Goal: Task Accomplishment & Management: Manage account settings

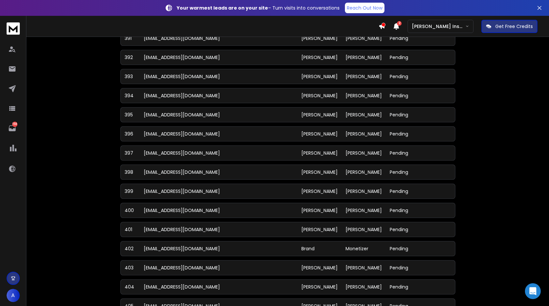
scroll to position [8167, 0]
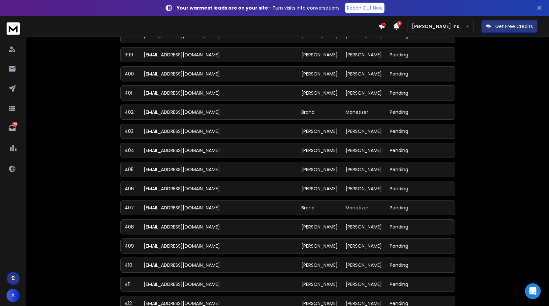
click at [15, 23] on img at bounding box center [13, 28] width 13 height 12
click at [15, 28] on img at bounding box center [13, 28] width 13 height 12
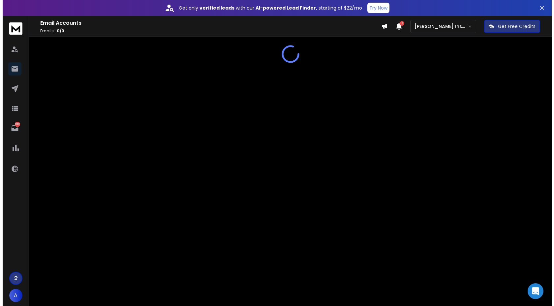
scroll to position [0, 0]
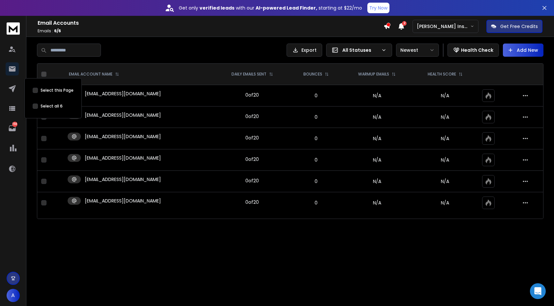
click at [37, 105] on button "Select this Page" at bounding box center [35, 106] width 5 height 5
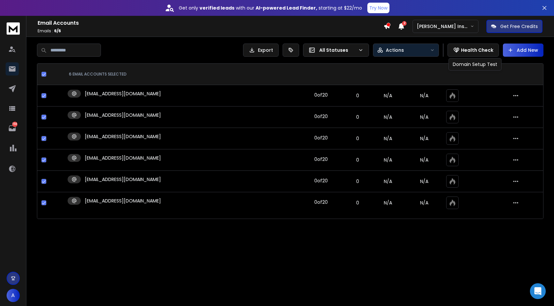
click at [421, 48] on div "Actions" at bounding box center [402, 50] width 50 height 7
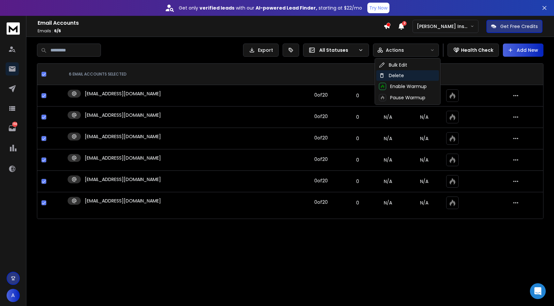
click at [407, 75] on div "Delete" at bounding box center [407, 75] width 63 height 11
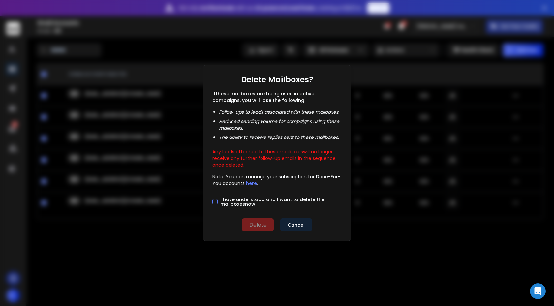
click at [216, 202] on button "I have understood and I want to delete the mailbox es now." at bounding box center [214, 201] width 5 height 5
click at [258, 223] on button "Delete" at bounding box center [258, 224] width 32 height 13
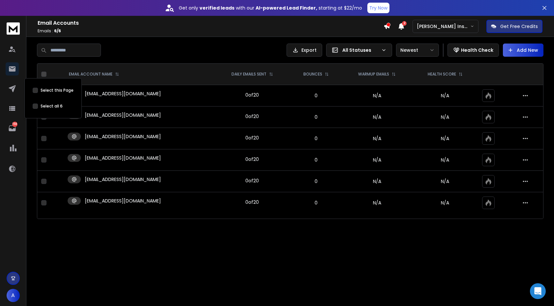
click at [42, 75] on button "Select this Page" at bounding box center [43, 74] width 5 height 5
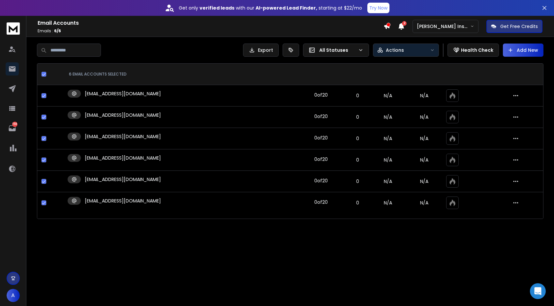
click at [404, 56] on button "Actions" at bounding box center [406, 50] width 66 height 13
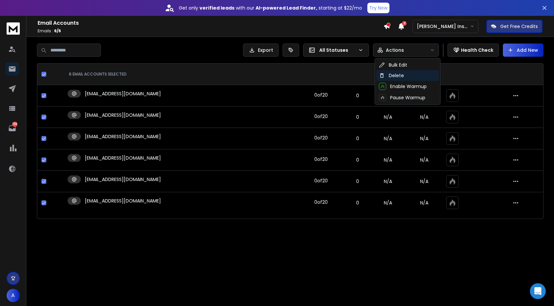
click at [396, 74] on div "Delete" at bounding box center [391, 75] width 25 height 7
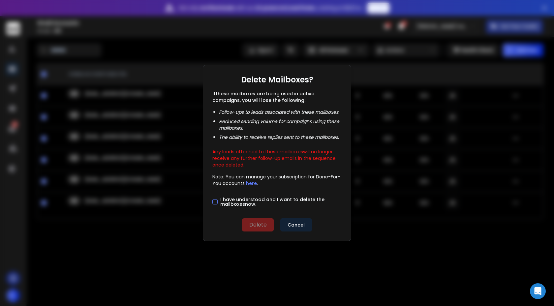
click at [240, 199] on label "I have understood and I want to delete the mailbox es now." at bounding box center [280, 201] width 121 height 9
click at [218, 199] on button "I have understood and I want to delete the mailbox es now." at bounding box center [214, 201] width 5 height 5
click at [256, 229] on button "Delete" at bounding box center [258, 224] width 32 height 13
